Goal: Task Accomplishment & Management: Manage account settings

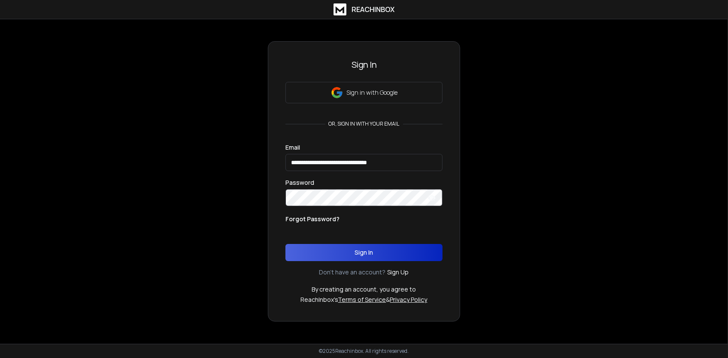
click at [361, 256] on button "Sign In" at bounding box center [363, 252] width 157 height 17
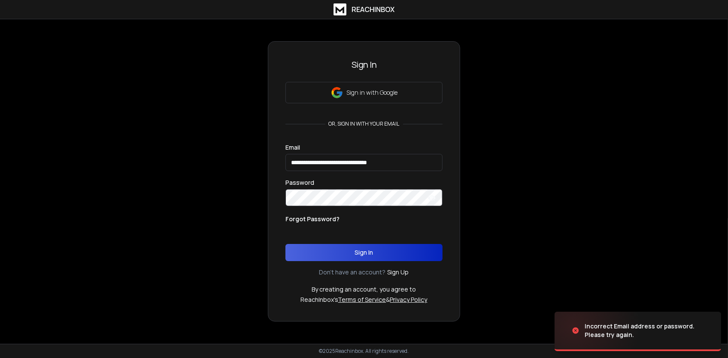
click at [405, 161] on input "**********" at bounding box center [363, 162] width 157 height 17
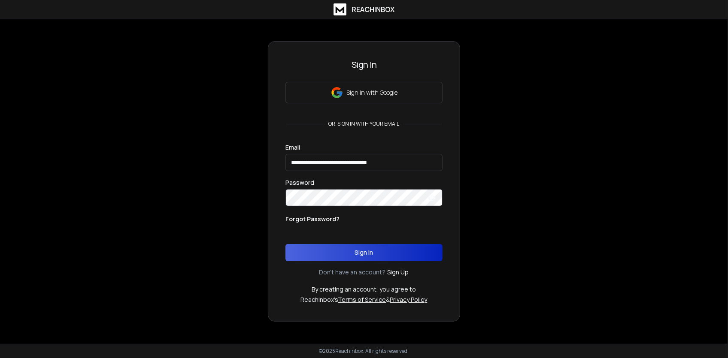
click at [366, 252] on button "Sign In" at bounding box center [363, 252] width 157 height 17
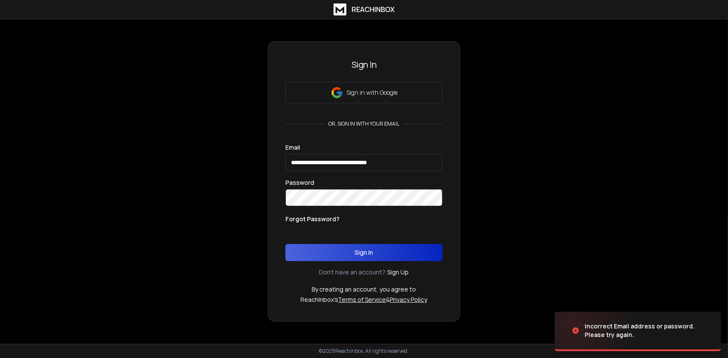
click at [382, 155] on input "**********" at bounding box center [363, 162] width 157 height 17
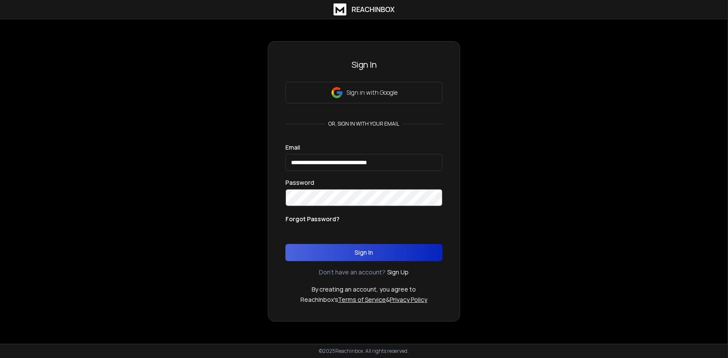
click at [366, 255] on button "Sign In" at bounding box center [363, 252] width 157 height 17
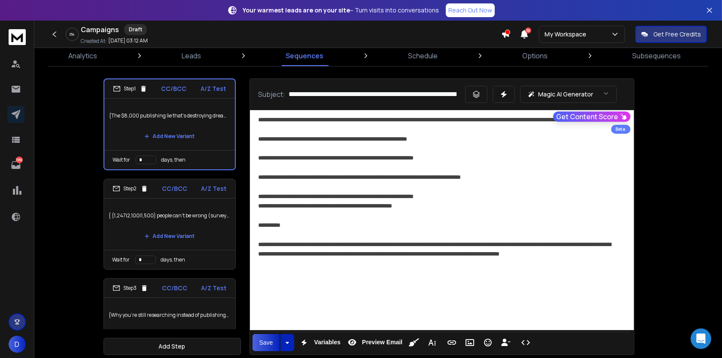
scroll to position [35, 0]
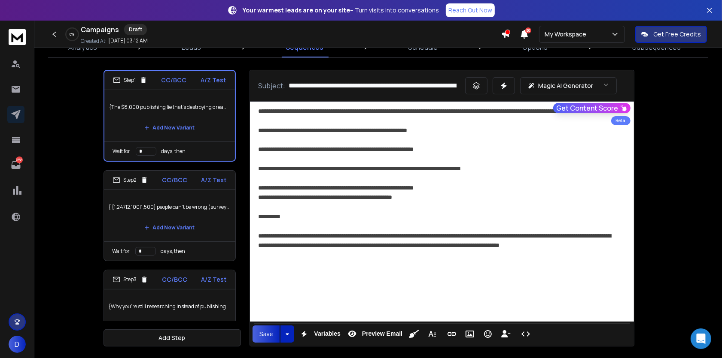
click at [179, 209] on p "{ {1,247|2,100|1,500} people can't be wrong (survey results inside) | Your KDP …" at bounding box center [169, 207] width 121 height 24
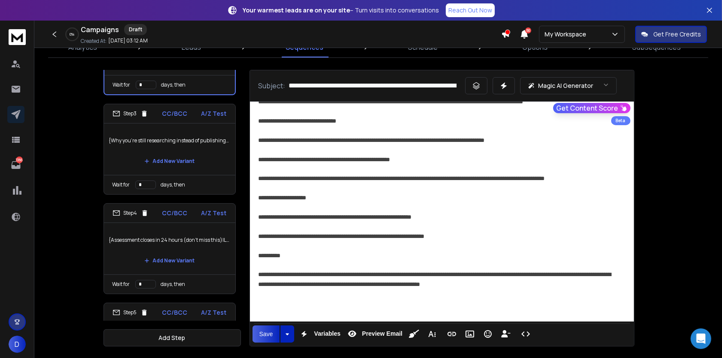
scroll to position [172, 0]
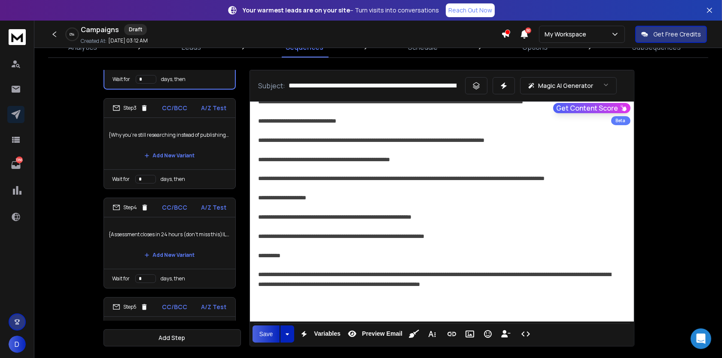
click at [182, 137] on p "{Why you're still researching instead of publishing|The real reason you haven't…" at bounding box center [169, 135] width 121 height 24
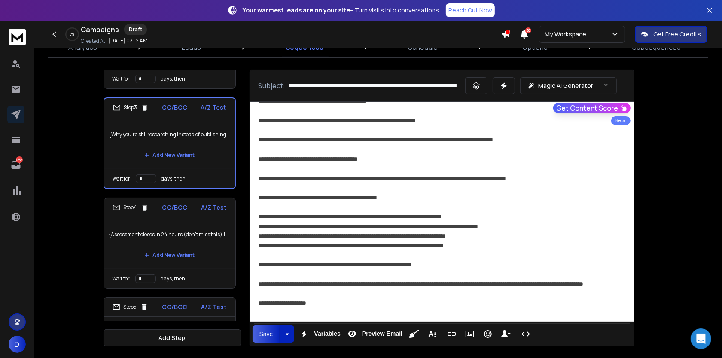
scroll to position [513, 0]
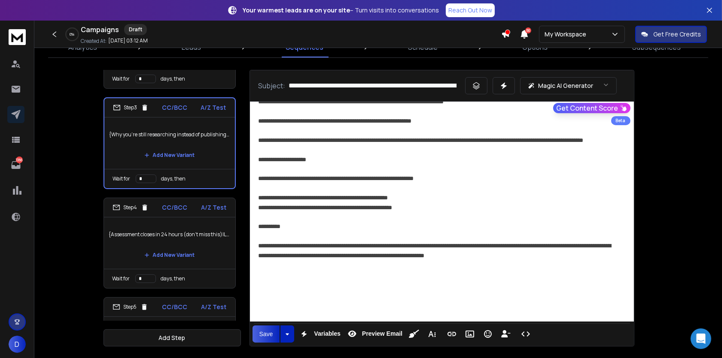
click at [163, 237] on p "{Assessment closes in 24 hours (don't miss this)|Last ch​ance for your personal…" at bounding box center [169, 235] width 121 height 24
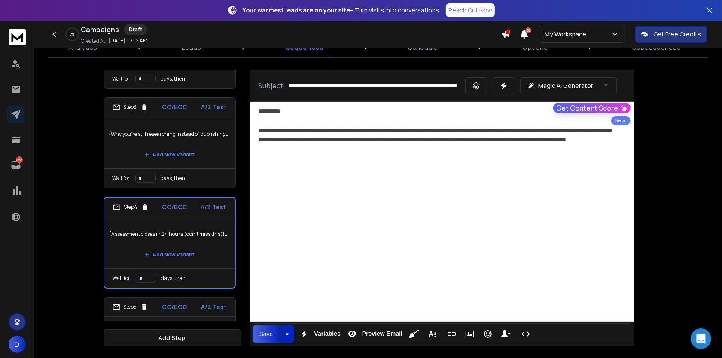
scroll to position [218, 0]
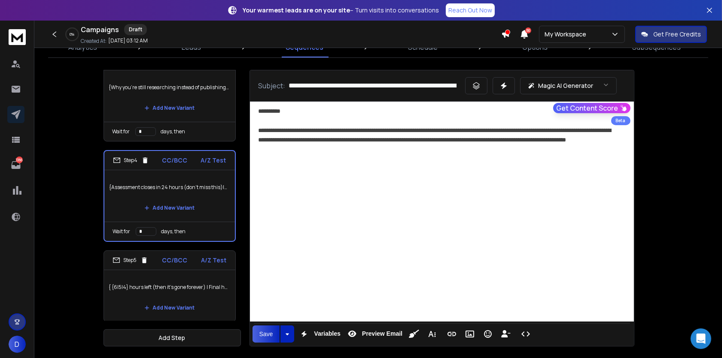
click at [167, 289] on p "{ {6|5|4} hours left (then it's gone forever) | Final hours: Your publishing as…" at bounding box center [169, 288] width 121 height 24
type input "**********"
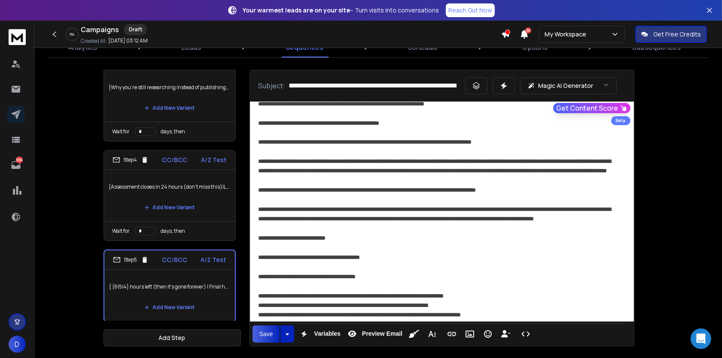
scroll to position [263, 0]
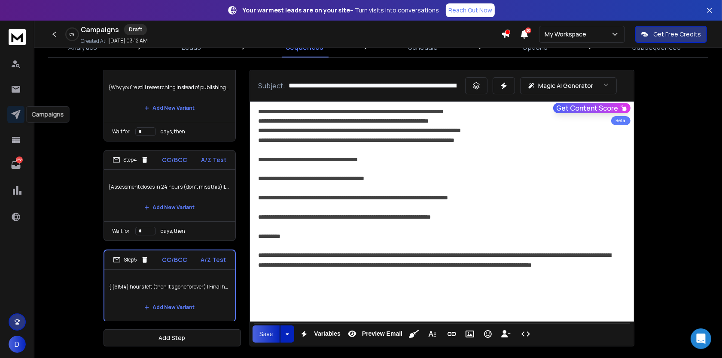
click at [16, 115] on icon at bounding box center [15, 114] width 9 height 9
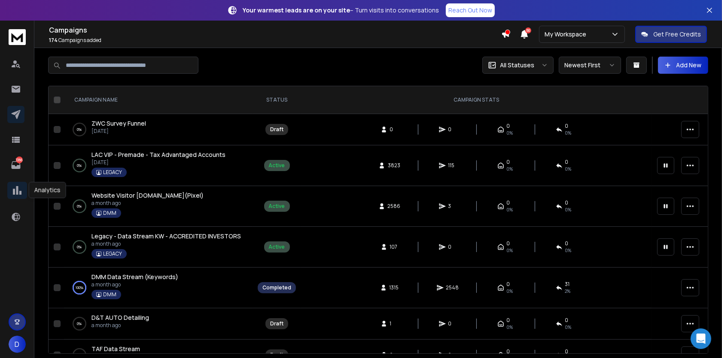
click at [15, 192] on icon at bounding box center [17, 190] width 13 height 13
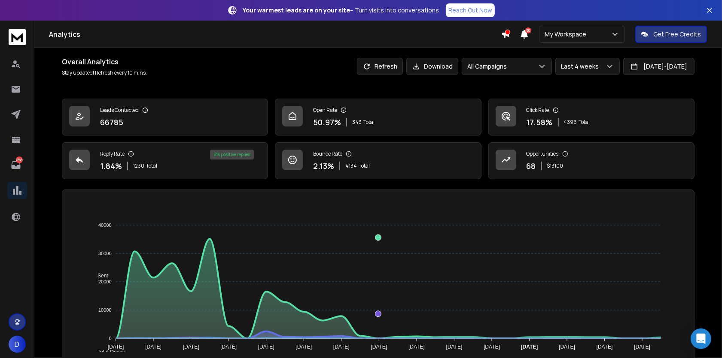
click at [316, 70] on div "Overall Analytics Stay updated! Refresh every 10 mins. Refresh Download All Cam…" at bounding box center [378, 67] width 632 height 20
click at [553, 182] on div "Leads Contacted 66785 Open Rate 50.97 % 343 Total Click Rate 17.58 % 4396 Total…" at bounding box center [378, 240] width 632 height 282
click at [552, 181] on div "Leads Contacted 66785 Open Rate 50.97 % 343 Total Click Rate 17.58 % 4396 Total…" at bounding box center [378, 240] width 632 height 282
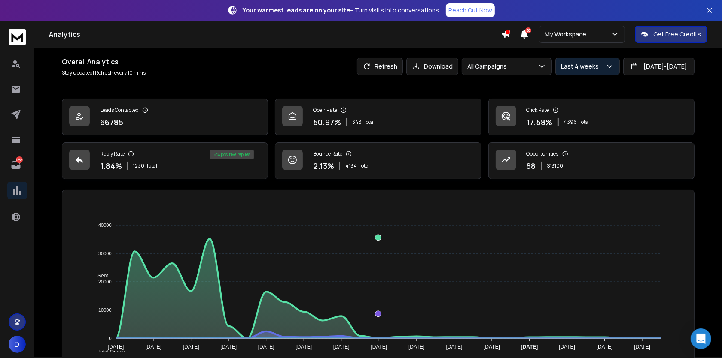
click at [605, 62] on icon "button" at bounding box center [609, 66] width 9 height 9
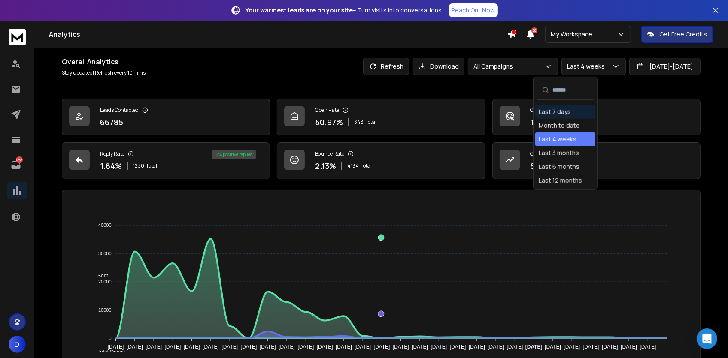
click at [556, 114] on div "Last 7 days" at bounding box center [555, 112] width 32 height 9
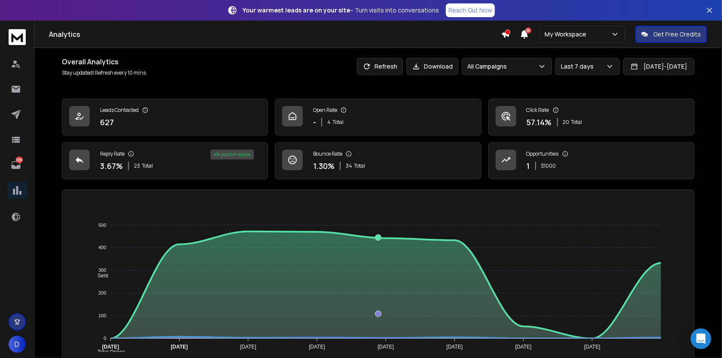
click at [507, 67] on div "All Campaigns" at bounding box center [506, 66] width 79 height 9
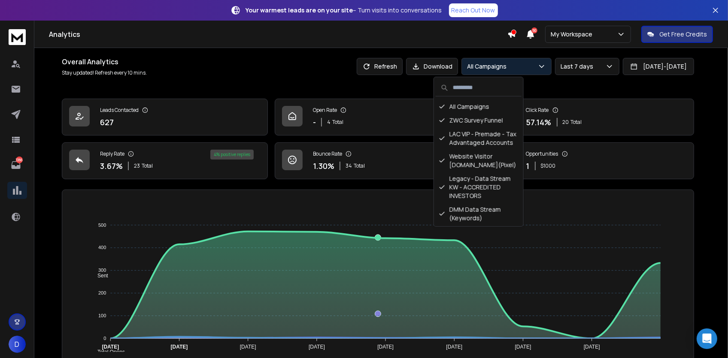
click at [507, 67] on div "All Campaigns" at bounding box center [506, 66] width 79 height 9
click at [374, 67] on p "Refresh" at bounding box center [385, 66] width 23 height 9
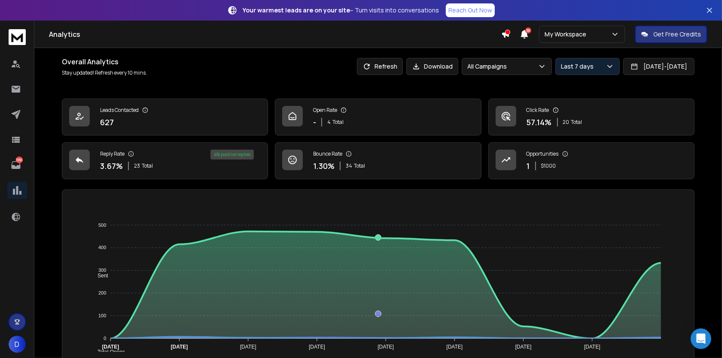
click at [573, 62] on div "Last 7 days" at bounding box center [587, 66] width 53 height 9
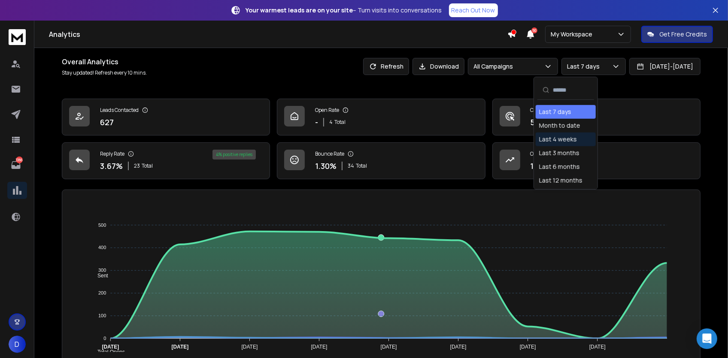
click at [567, 141] on div "Last 4 weeks" at bounding box center [558, 139] width 38 height 9
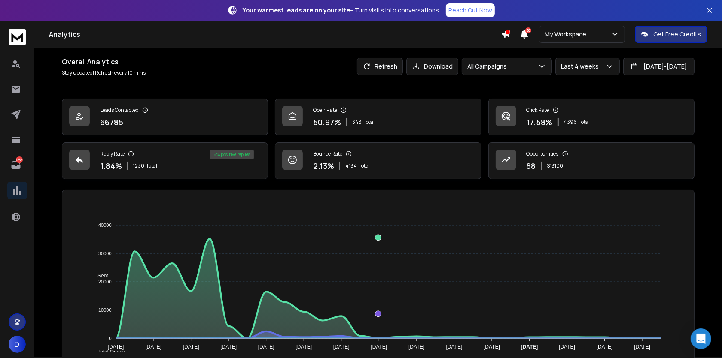
click at [273, 182] on div "Leads Contacted 66785 Open Rate 50.97 % 343 Total Click Rate 17.58 % 4396 Total…" at bounding box center [378, 240] width 632 height 282
click at [605, 65] on icon "button" at bounding box center [609, 66] width 9 height 9
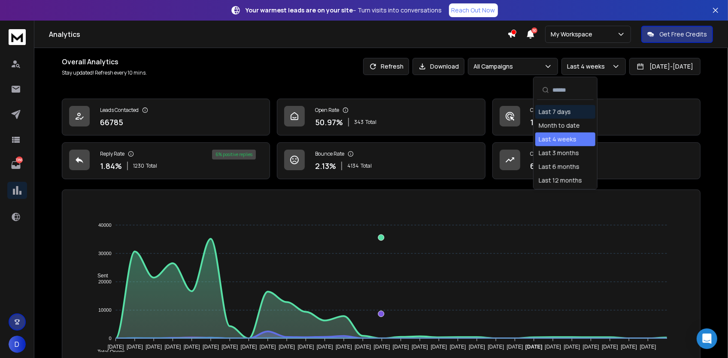
click at [561, 113] on div "Last 7 days" at bounding box center [555, 112] width 32 height 9
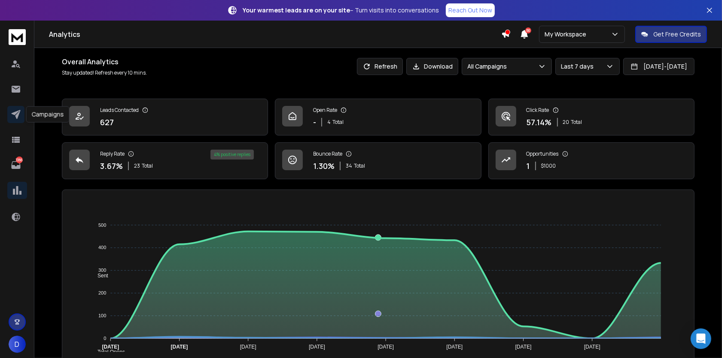
click at [14, 112] on icon at bounding box center [15, 114] width 9 height 9
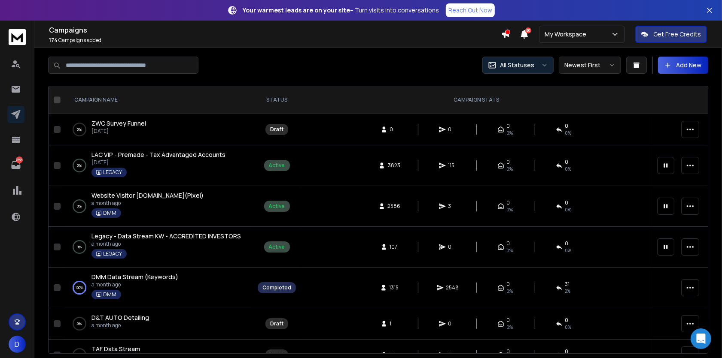
click at [536, 66] on div "All Statuses" at bounding box center [518, 65] width 60 height 9
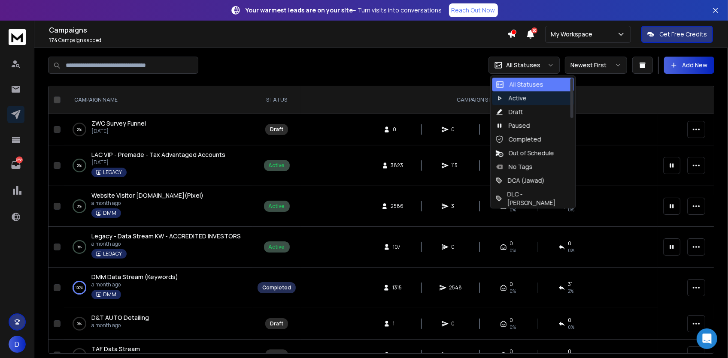
click at [523, 97] on div "Active" at bounding box center [511, 98] width 31 height 9
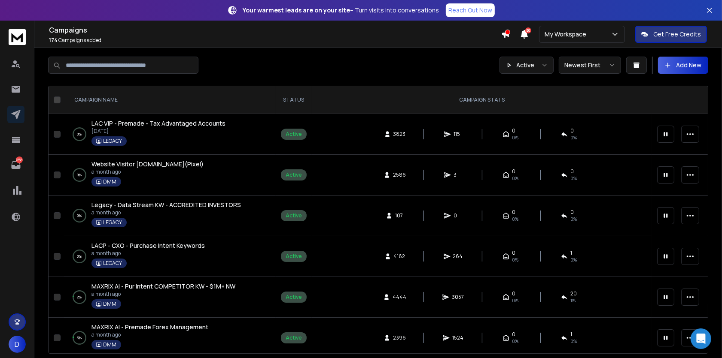
click at [58, 173] on button "button" at bounding box center [57, 175] width 7 height 7
click at [121, 61] on input at bounding box center [123, 65] width 150 height 17
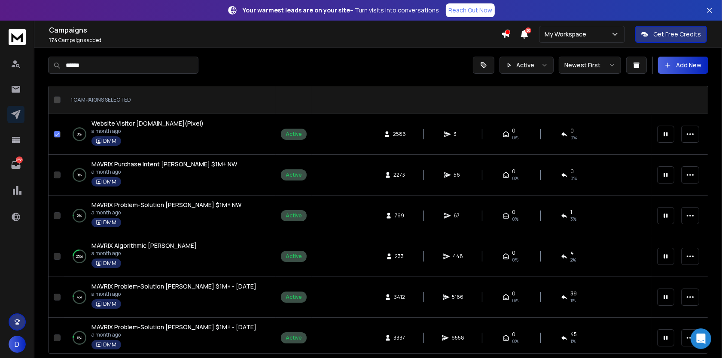
click at [275, 63] on div "******" at bounding box center [213, 65] width 330 height 17
click at [138, 66] on input "******" at bounding box center [123, 65] width 150 height 17
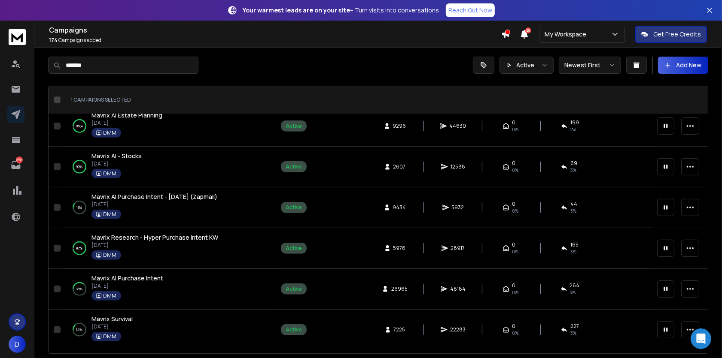
scroll to position [452, 0]
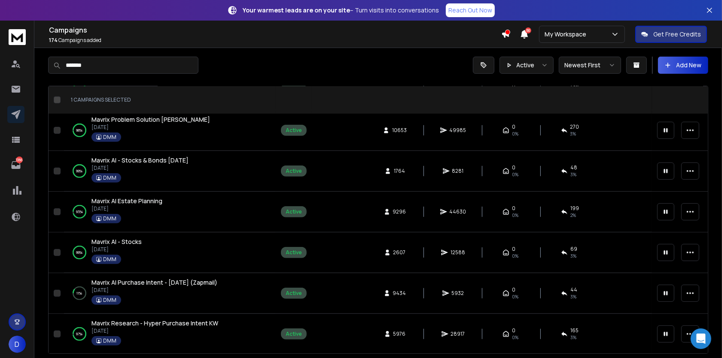
type input "******"
click at [179, 320] on span "Mavrix Research - Hyper Purchase Intent KW" at bounding box center [154, 323] width 127 height 8
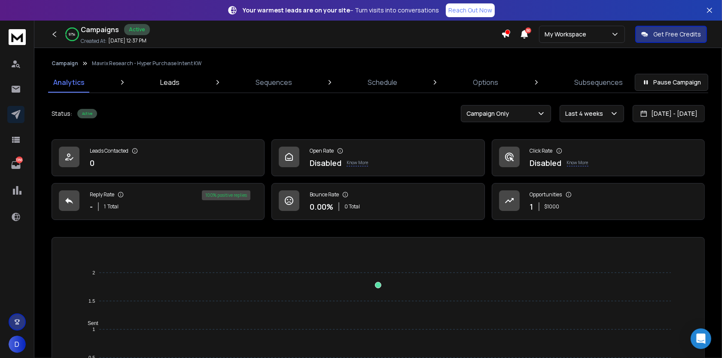
click at [167, 82] on p "Leads" at bounding box center [169, 82] width 19 height 10
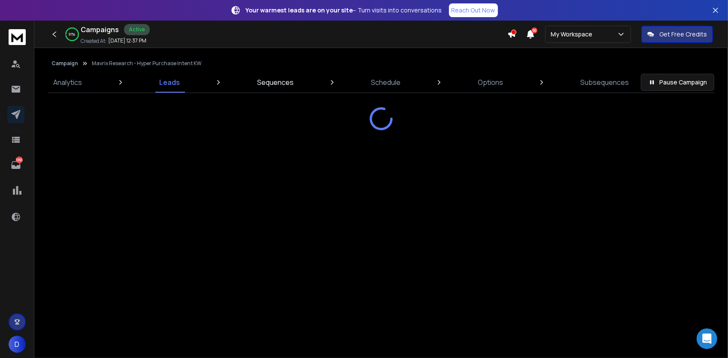
click at [283, 81] on p "Sequences" at bounding box center [275, 82] width 36 height 10
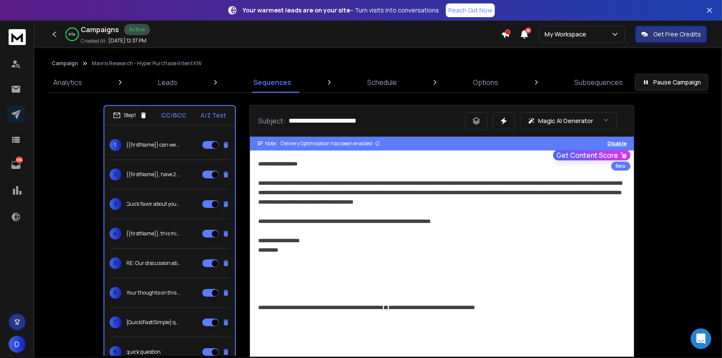
click at [530, 185] on div "**********" at bounding box center [441, 193] width 367 height 29
click at [531, 204] on div "**********" at bounding box center [441, 193] width 367 height 29
click at [54, 33] on icon at bounding box center [53, 34] width 3 height 6
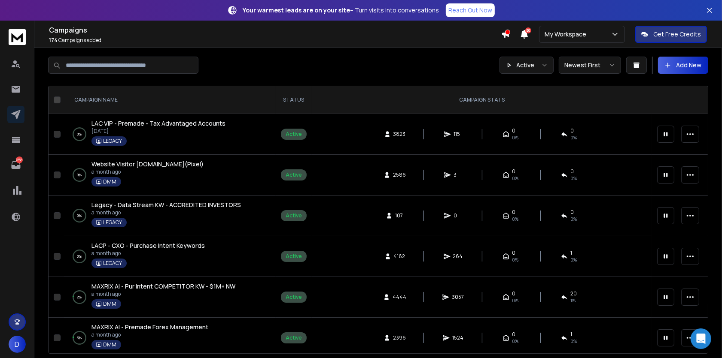
click at [89, 61] on input at bounding box center [123, 65] width 150 height 17
click at [221, 63] on div at bounding box center [213, 65] width 330 height 17
click at [476, 9] on p "Reach Out Now" at bounding box center [470, 10] width 44 height 9
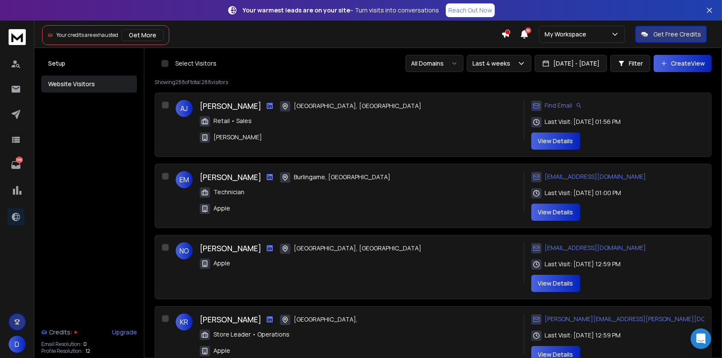
click at [243, 47] on div "Your credits are exhausted Get More 50 My Workspace Get Free Credits" at bounding box center [361, 34] width 722 height 27
click at [669, 31] on p "Get Free Credits" at bounding box center [677, 34] width 48 height 9
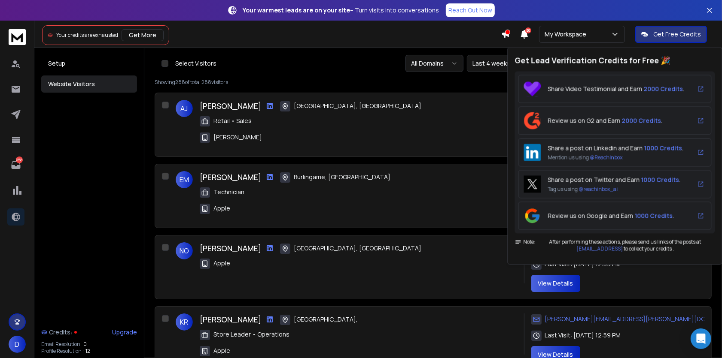
click at [275, 36] on div "Your credits are exhausted Get More" at bounding box center [275, 34] width 452 height 21
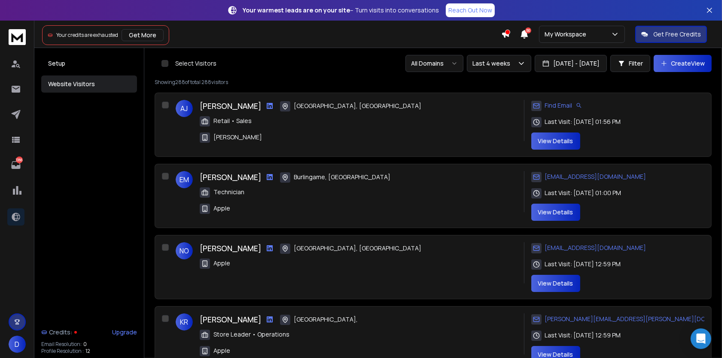
click at [15, 38] on img at bounding box center [17, 37] width 17 height 16
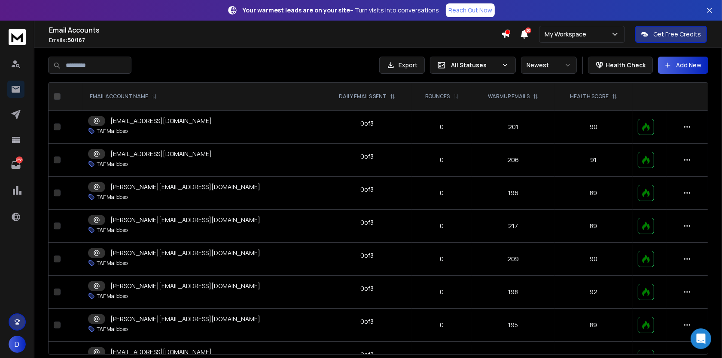
click at [224, 59] on div at bounding box center [211, 65] width 326 height 17
click at [327, 72] on div at bounding box center [211, 65] width 326 height 17
click at [613, 96] on icon at bounding box center [613, 97] width 0 height 4
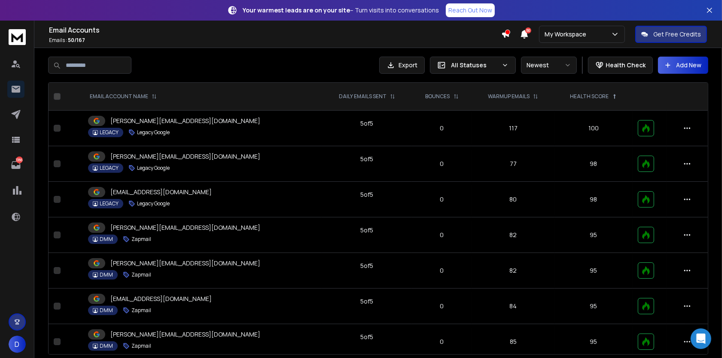
click at [612, 97] on icon at bounding box center [614, 96] width 5 height 5
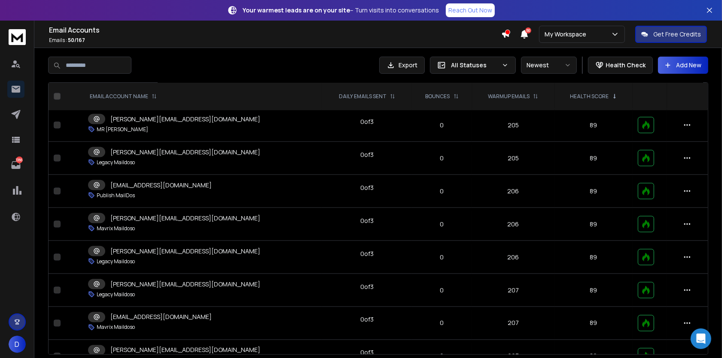
scroll to position [1430, 0]
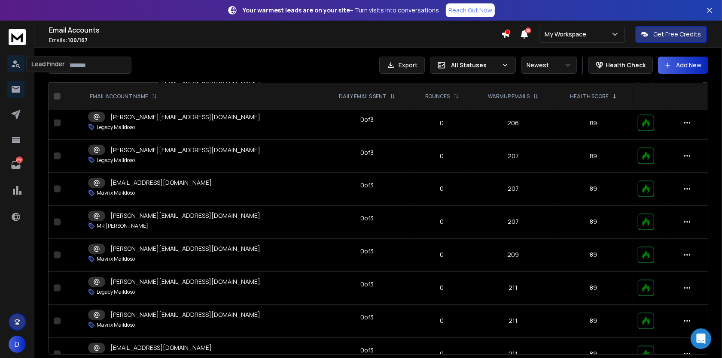
click at [18, 61] on icon at bounding box center [16, 64] width 10 height 10
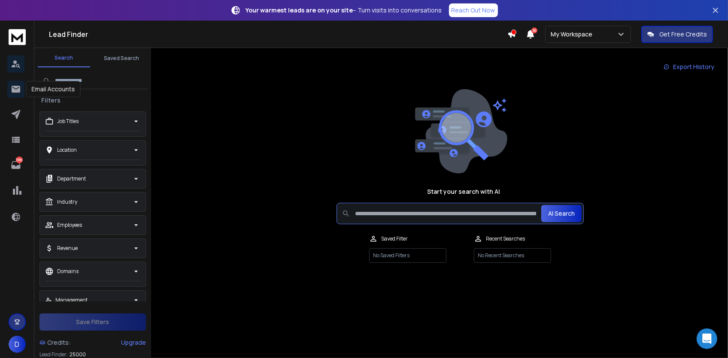
click at [17, 88] on icon at bounding box center [16, 89] width 10 height 10
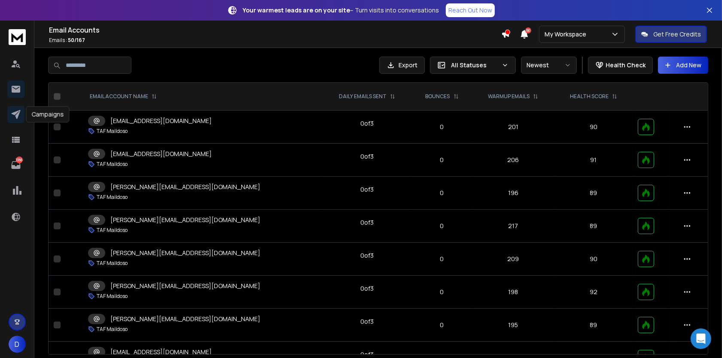
click at [16, 114] on icon at bounding box center [16, 114] width 10 height 10
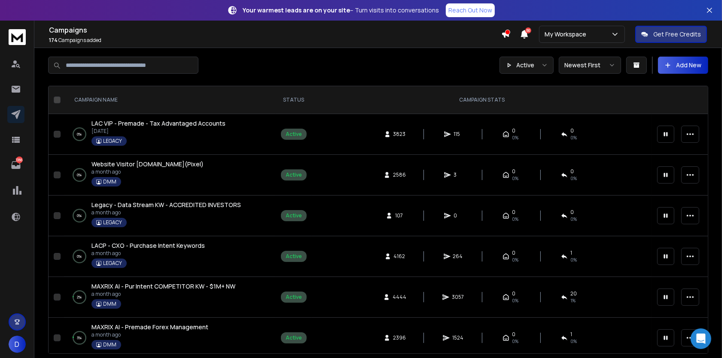
click at [252, 69] on div at bounding box center [213, 65] width 330 height 17
click at [377, 66] on div at bounding box center [213, 65] width 330 height 17
click at [79, 64] on input at bounding box center [123, 65] width 150 height 17
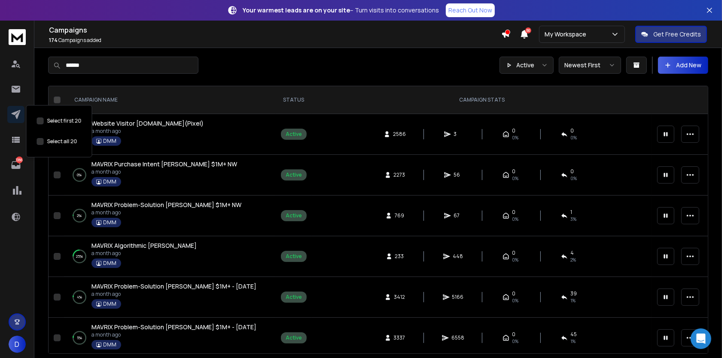
type input "******"
click at [58, 100] on button "Select first 20" at bounding box center [57, 100] width 7 height 7
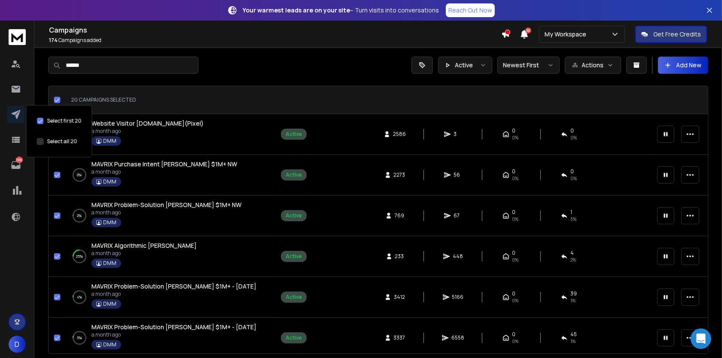
click at [52, 143] on label "Select all 20" at bounding box center [62, 141] width 30 height 7
click at [38, 141] on button "Select first 20" at bounding box center [39, 141] width 7 height 7
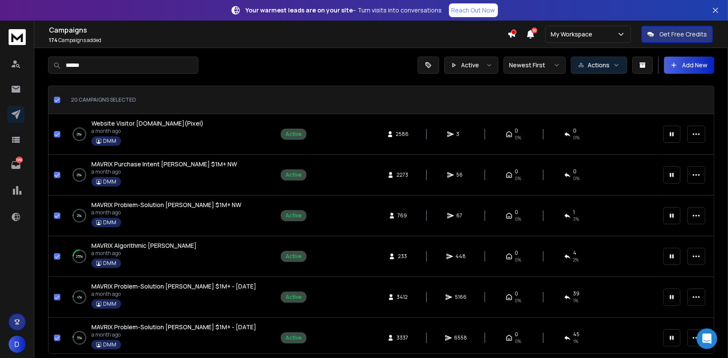
click at [604, 63] on button "Actions" at bounding box center [599, 65] width 56 height 17
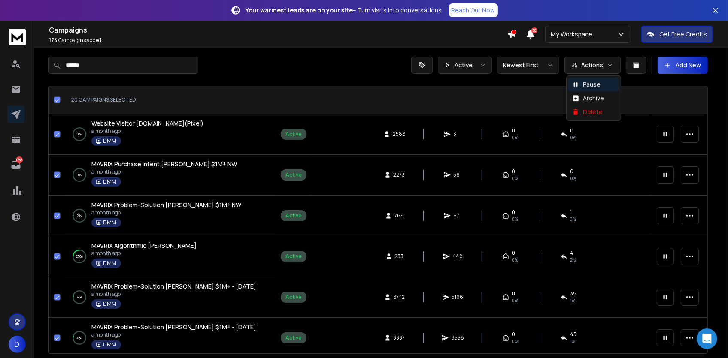
click at [588, 83] on p "Pause" at bounding box center [592, 84] width 18 height 9
click at [608, 61] on button "Actions" at bounding box center [592, 65] width 56 height 17
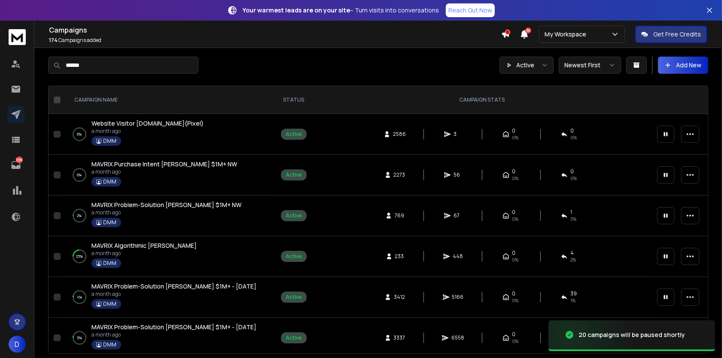
click at [601, 66] on button "Newest First" at bounding box center [589, 65] width 62 height 17
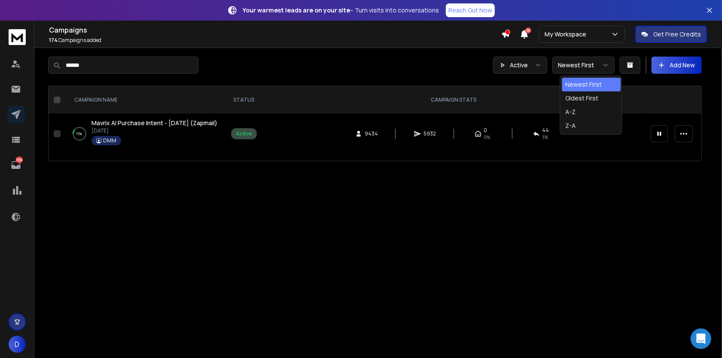
click at [663, 134] on icon at bounding box center [659, 134] width 8 height 8
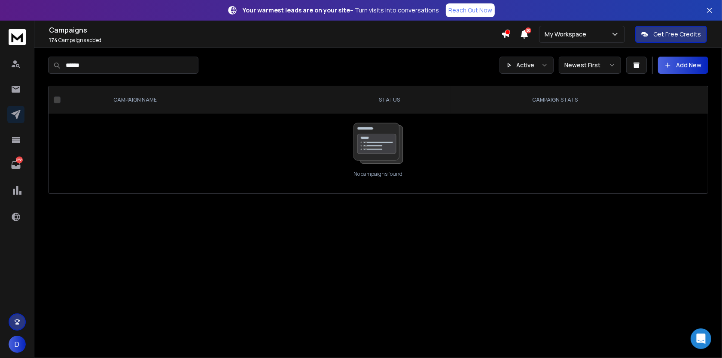
click at [97, 69] on input "******" at bounding box center [123, 65] width 150 height 17
drag, startPoint x: 122, startPoint y: 66, endPoint x: 5, endPoint y: 66, distance: 117.2
click at [5, 66] on div "7266 D Campaigns 174 Campaigns added 50 My Workspace Get Free Credits ****** Ca…" at bounding box center [361, 222] width 722 height 403
click at [242, 67] on div at bounding box center [213, 65] width 330 height 17
click at [149, 61] on input at bounding box center [123, 65] width 150 height 17
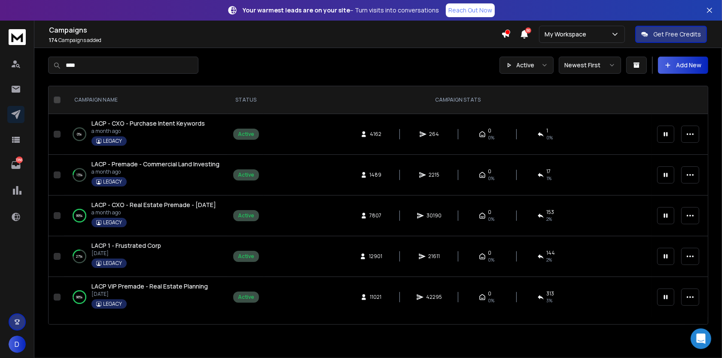
type input "****"
click at [694, 133] on button "button" at bounding box center [690, 134] width 18 height 17
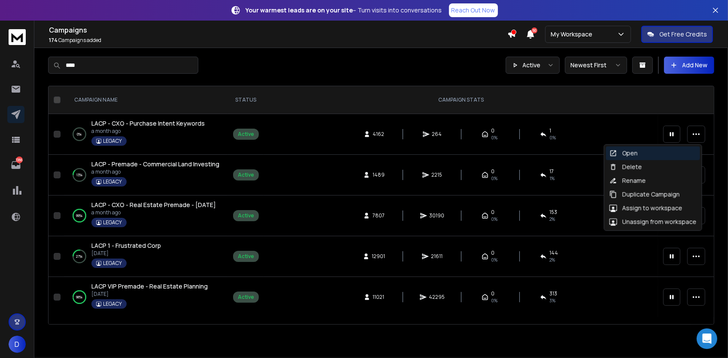
click at [379, 70] on div "**** Campaigns 174 Campaigns Added Active Newest First Add New" at bounding box center [381, 65] width 666 height 17
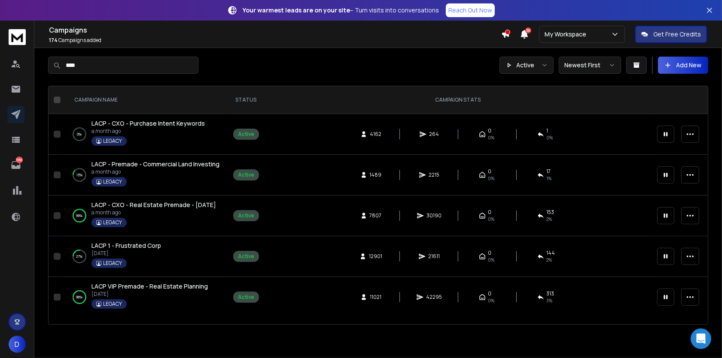
click at [160, 285] on span "LACP VIP Premade - Real Estate Planning" at bounding box center [149, 286] width 116 height 8
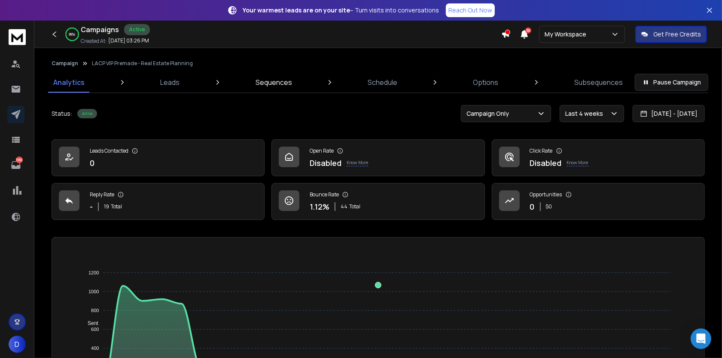
click at [279, 81] on p "Sequences" at bounding box center [273, 82] width 36 height 10
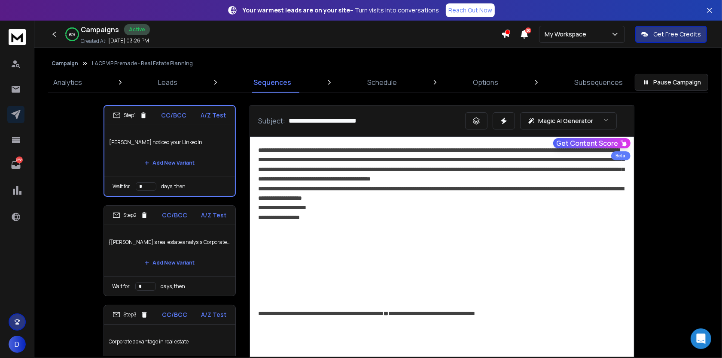
click at [165, 244] on p "{Dave's real estate analysis|Corporate skills in real estate}" at bounding box center [169, 242] width 121 height 24
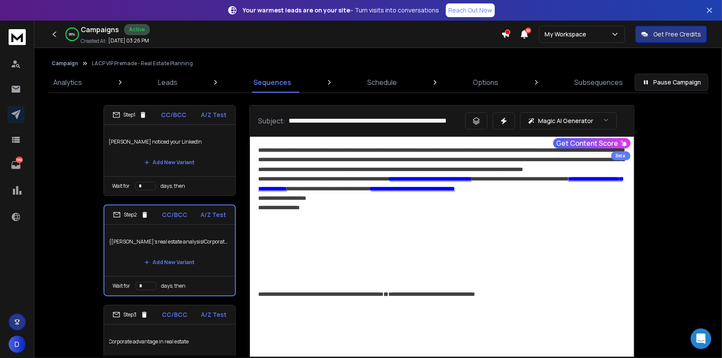
click at [346, 155] on div "**********" at bounding box center [441, 160] width 367 height 29
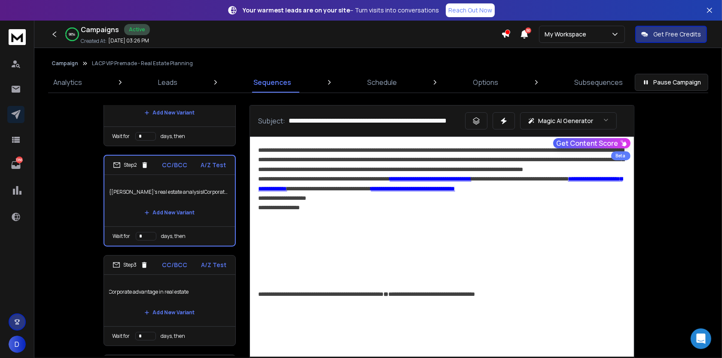
scroll to position [86, 0]
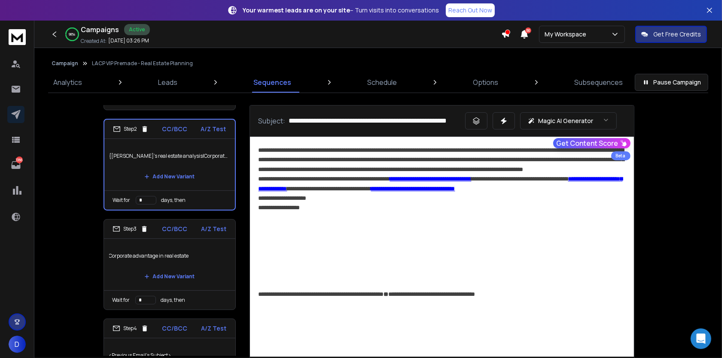
click at [176, 256] on p "Corporate advantage in real estate" at bounding box center [169, 256] width 121 height 24
type input "**********"
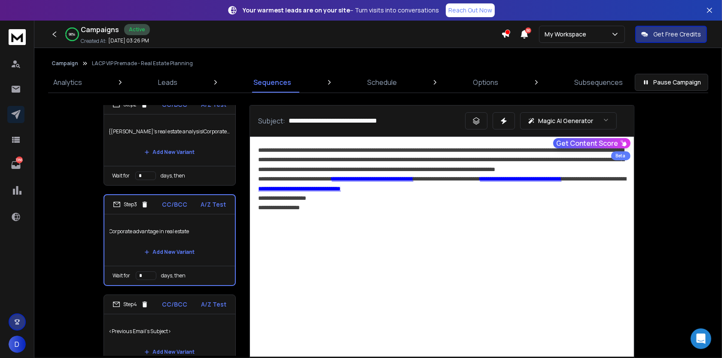
scroll to position [119, 0]
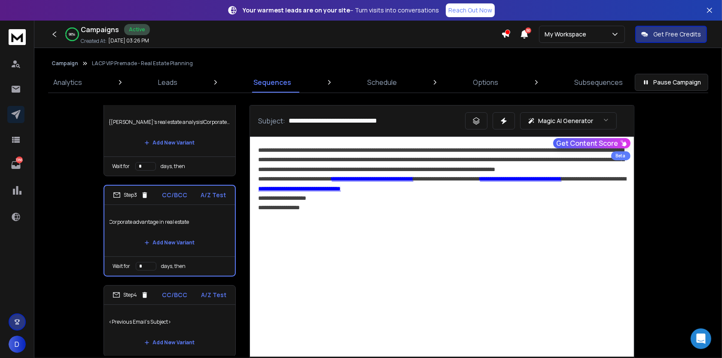
click at [182, 325] on p "<Previous Email's Subject>" at bounding box center [169, 322] width 121 height 24
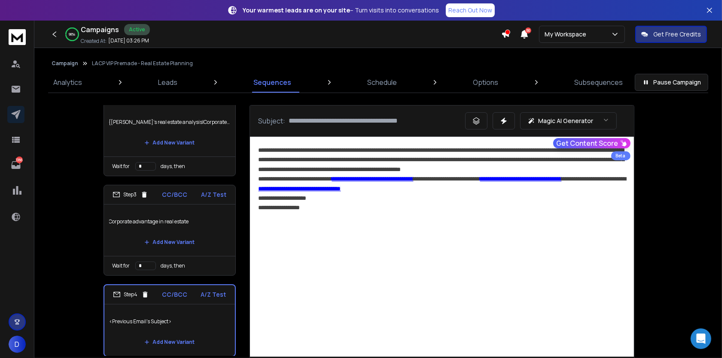
click at [232, 46] on div "98 % Campaigns Active Created At: Jul 01, 2025, 03:26 PM 50 My Workspace Get Fr…" at bounding box center [361, 34] width 722 height 27
